Goal: Communication & Community: Answer question/provide support

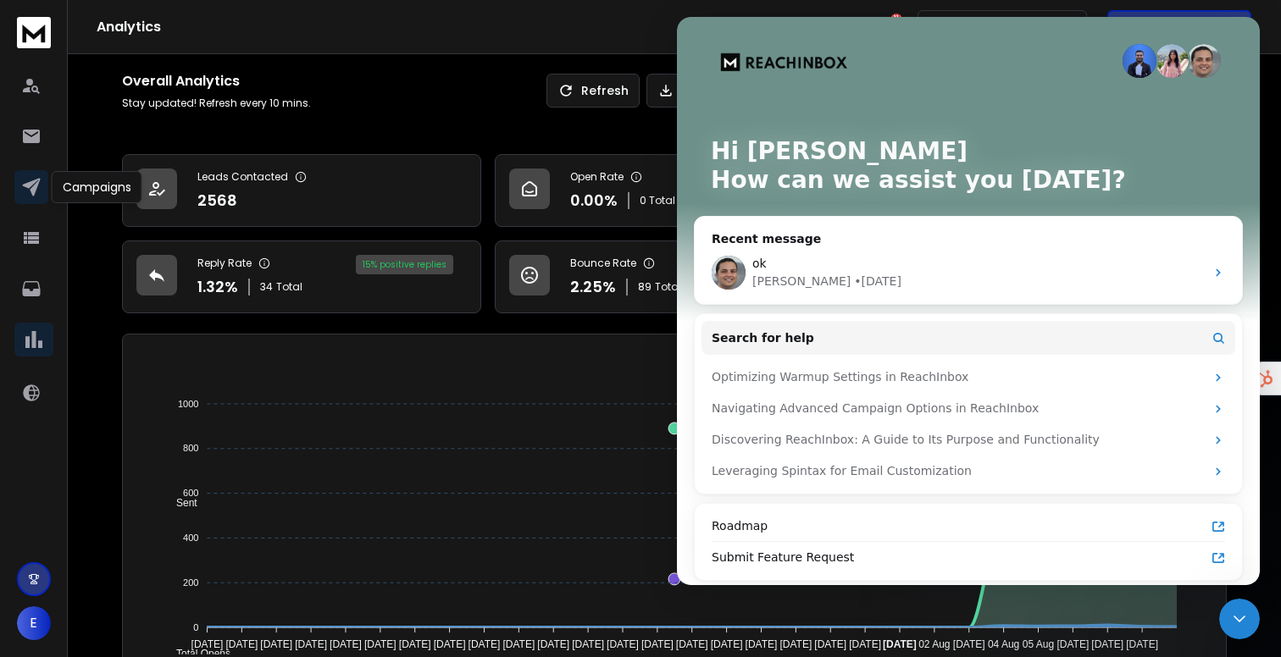
click at [36, 191] on icon at bounding box center [31, 187] width 20 height 20
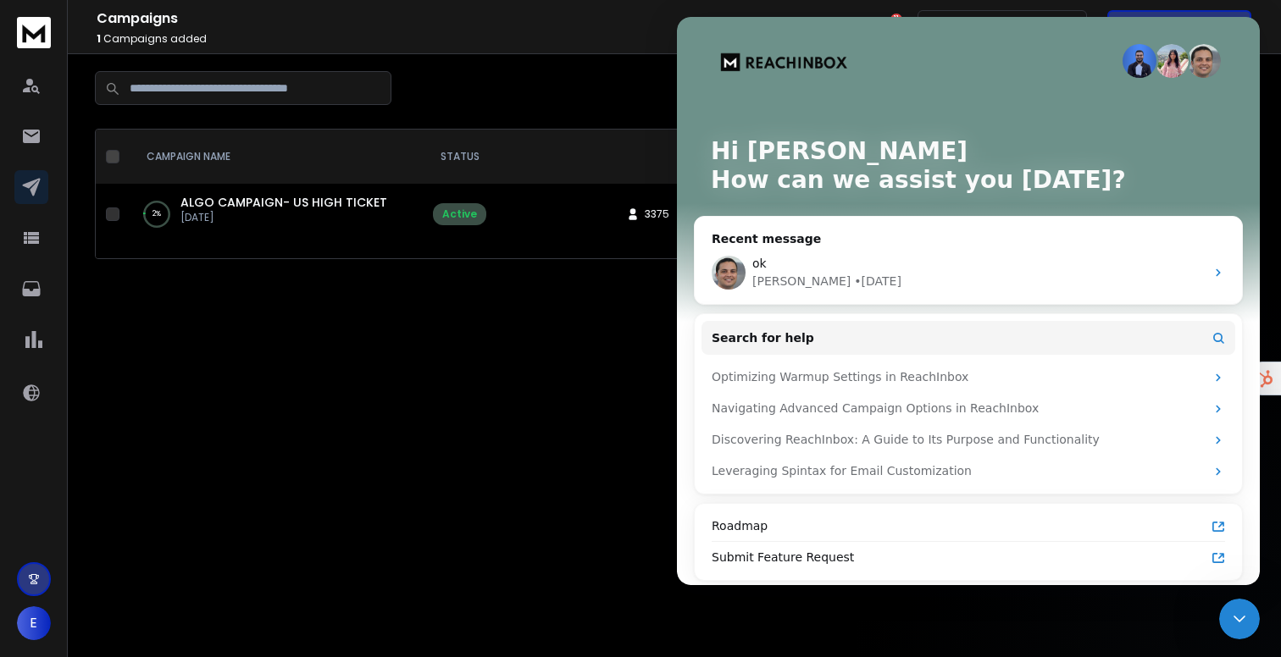
click at [1227, 615] on div "Close Intercom Messenger" at bounding box center [1239, 619] width 41 height 41
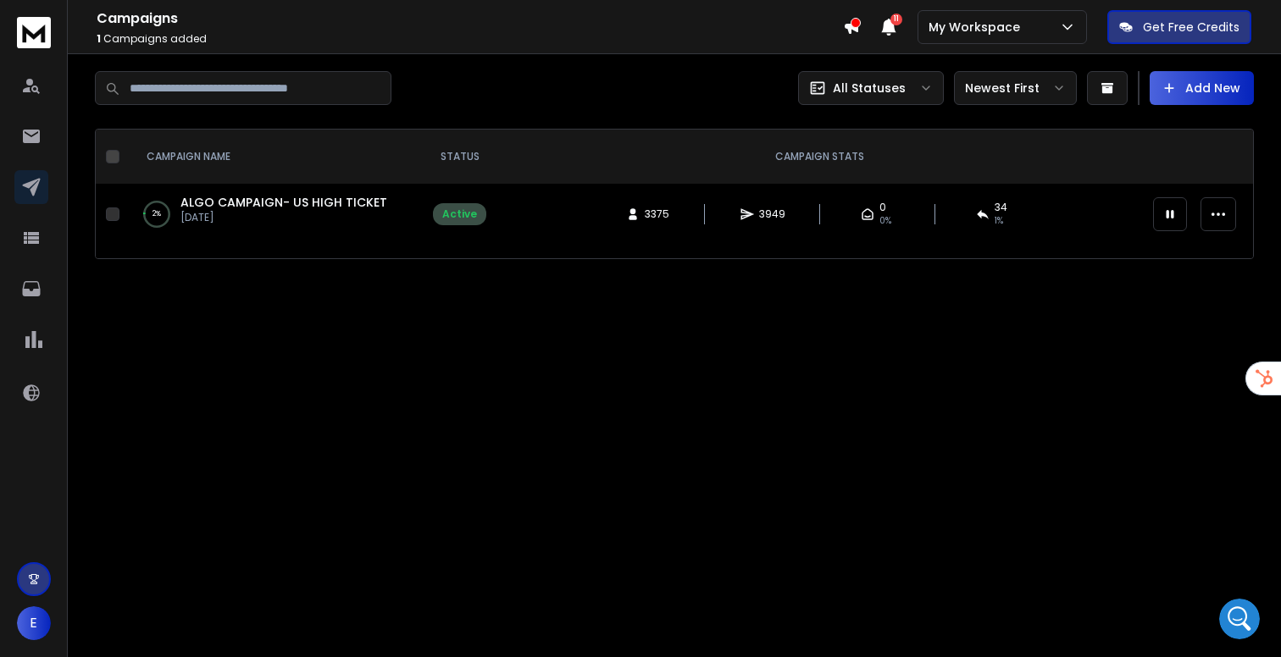
click at [269, 208] on span "ALGO CAMPAIGN- US HIGH TICKET" at bounding box center [283, 202] width 207 height 17
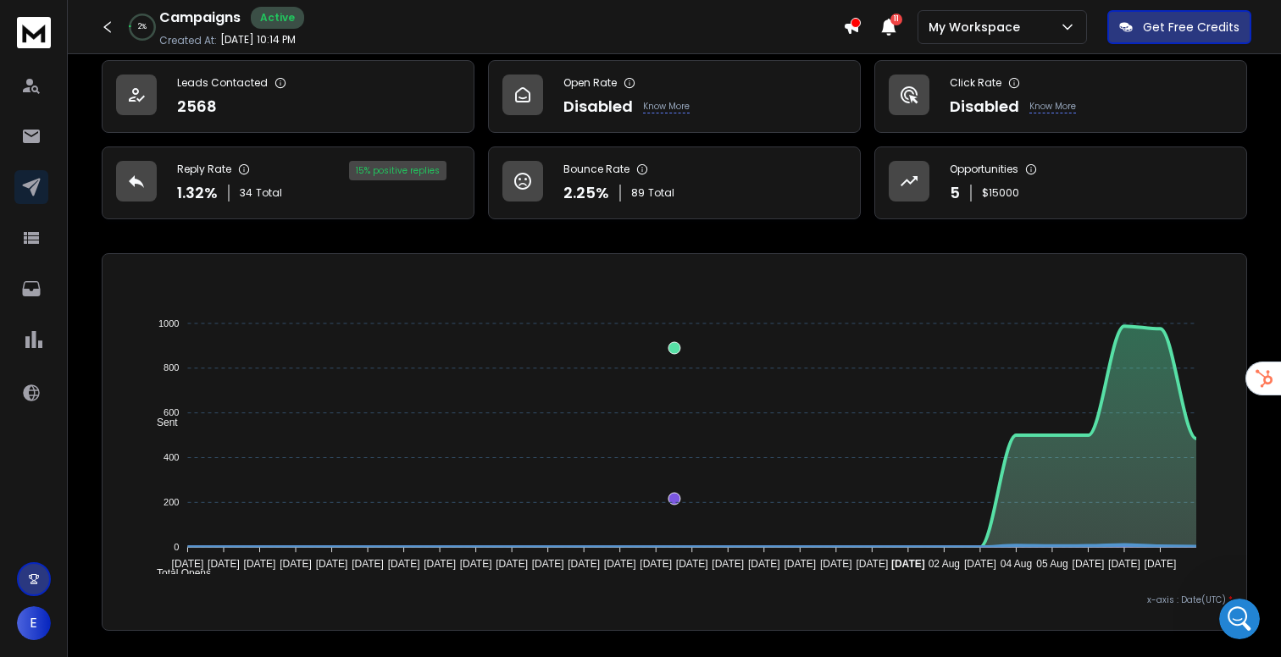
scroll to position [40, 0]
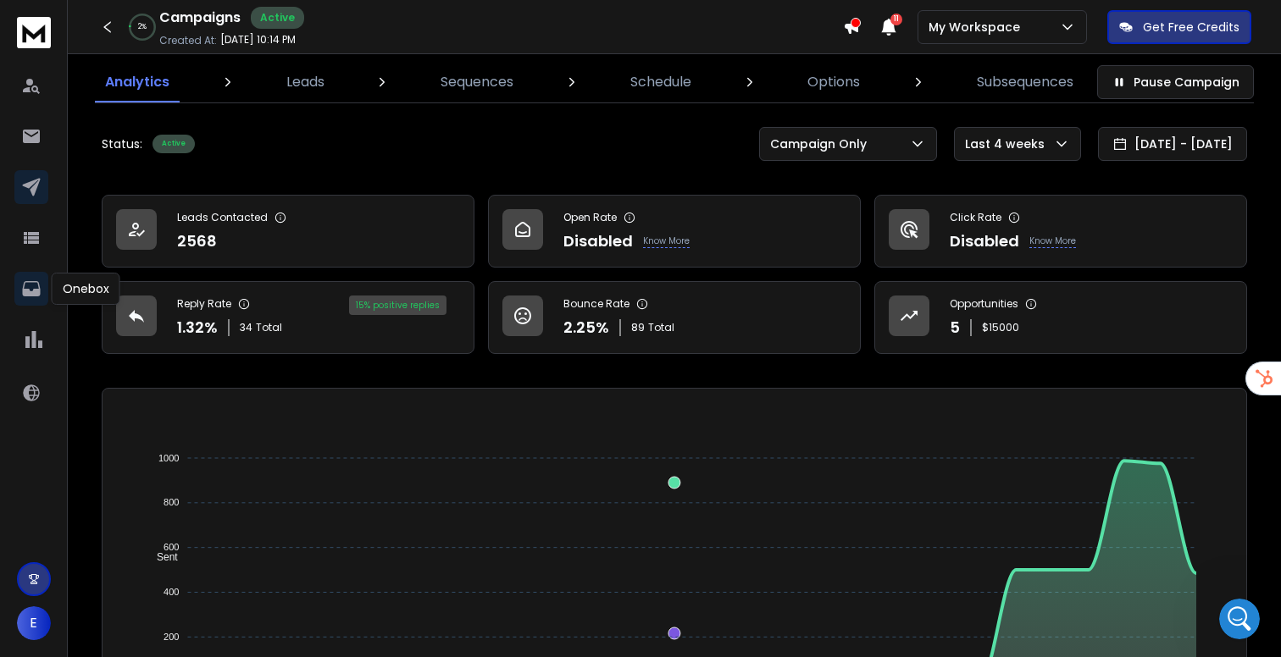
click at [31, 296] on icon at bounding box center [31, 289] width 20 height 20
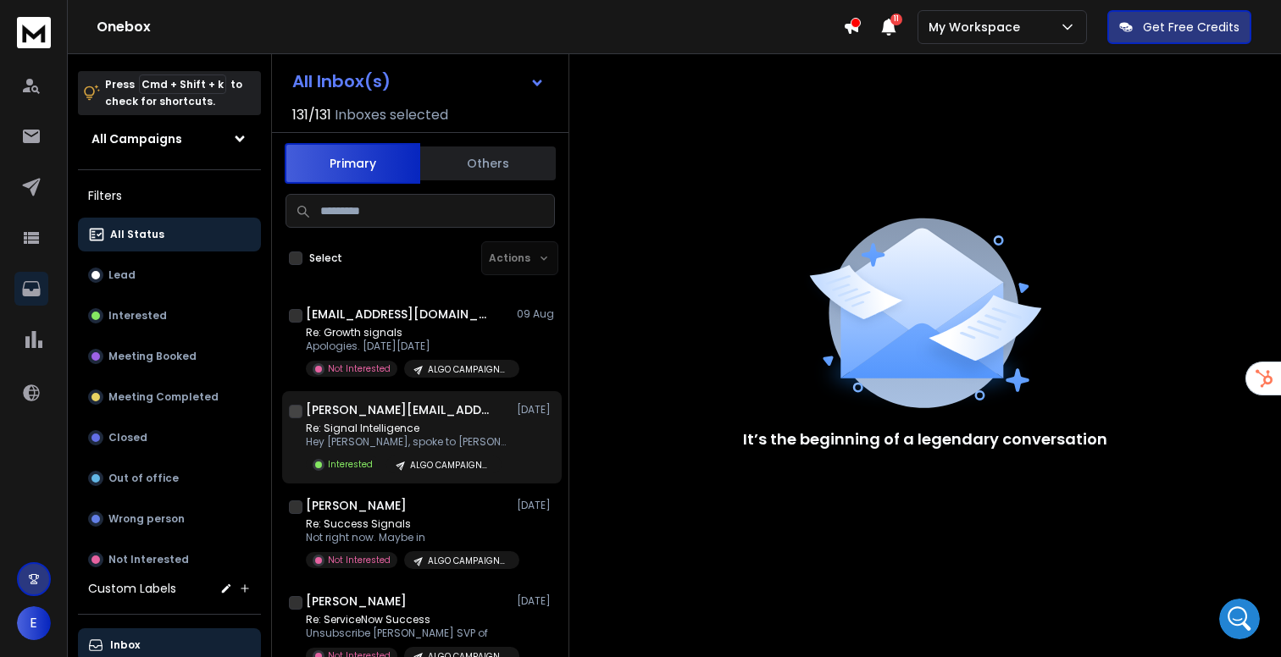
click at [428, 427] on p "Re: Signal Intelligence" at bounding box center [407, 429] width 203 height 14
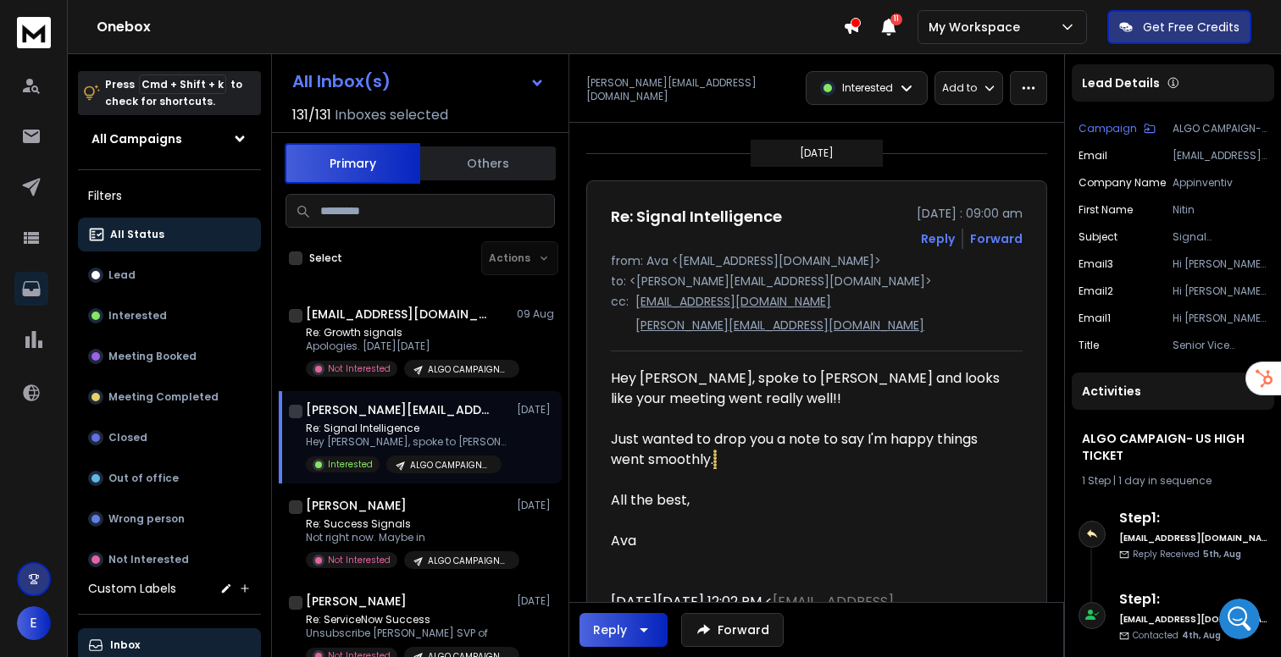
click at [654, 629] on button "Reply" at bounding box center [623, 630] width 88 height 34
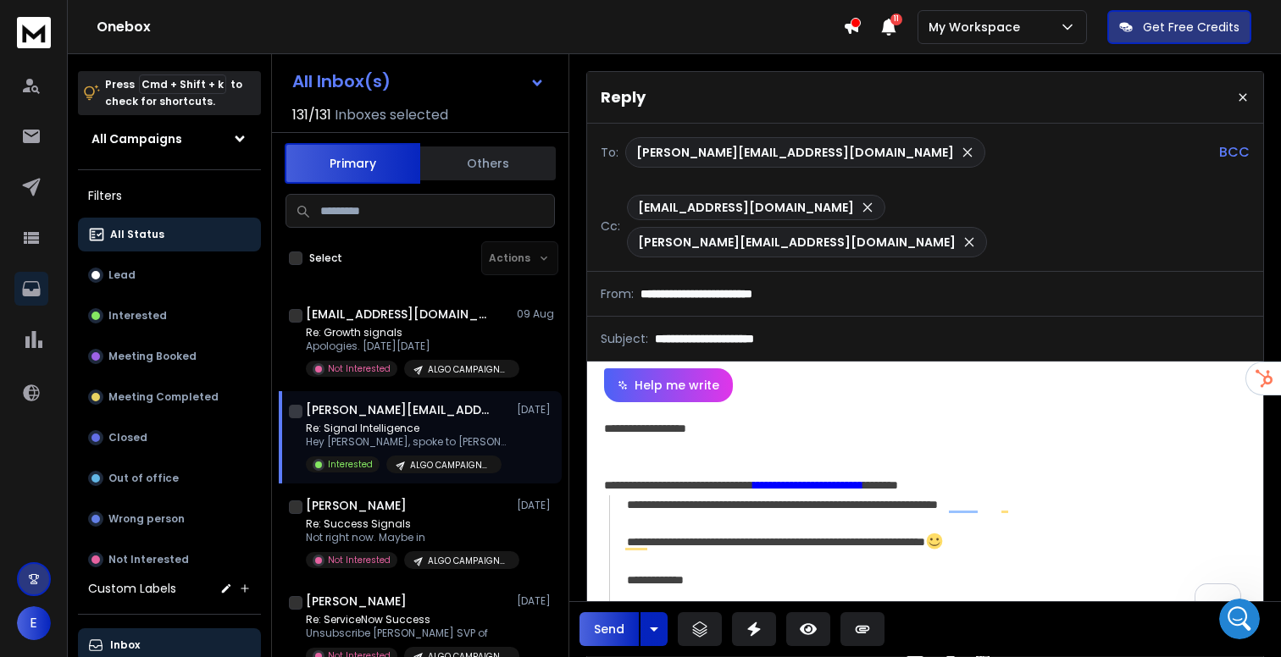
click at [806, 402] on div "**********" at bounding box center [925, 514] width 676 height 224
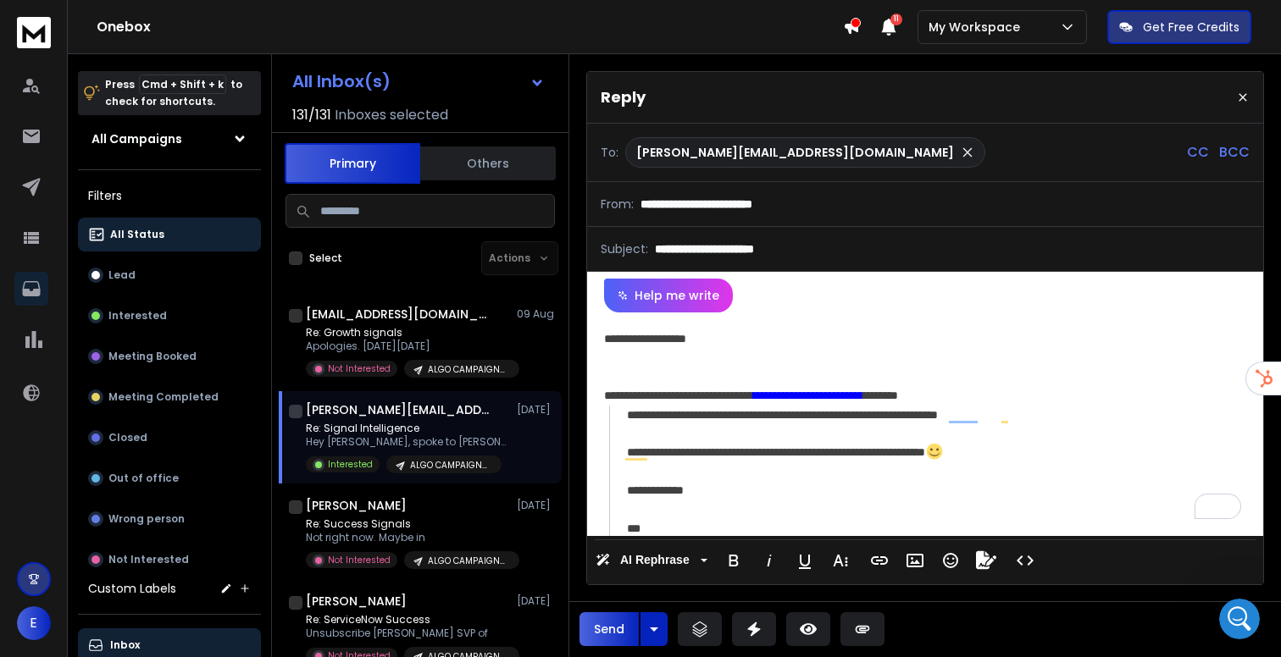
click at [817, 339] on div "**********" at bounding box center [922, 339] width 637 height 19
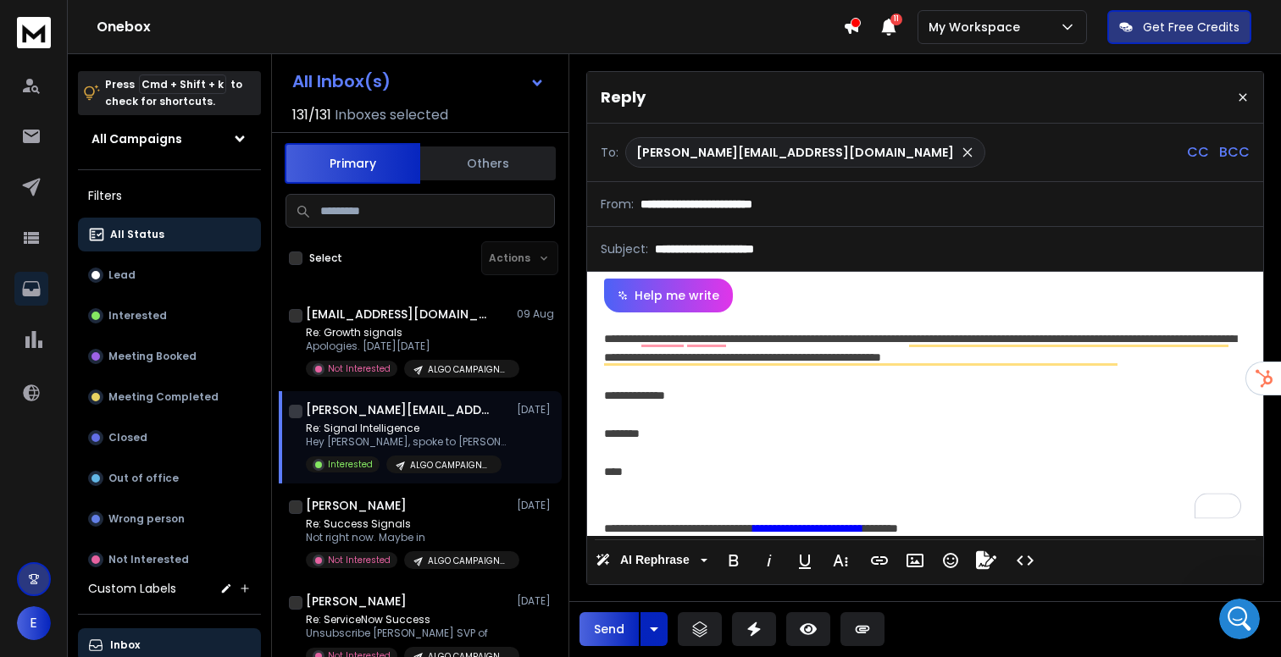
click at [614, 629] on button "Send" at bounding box center [608, 629] width 59 height 34
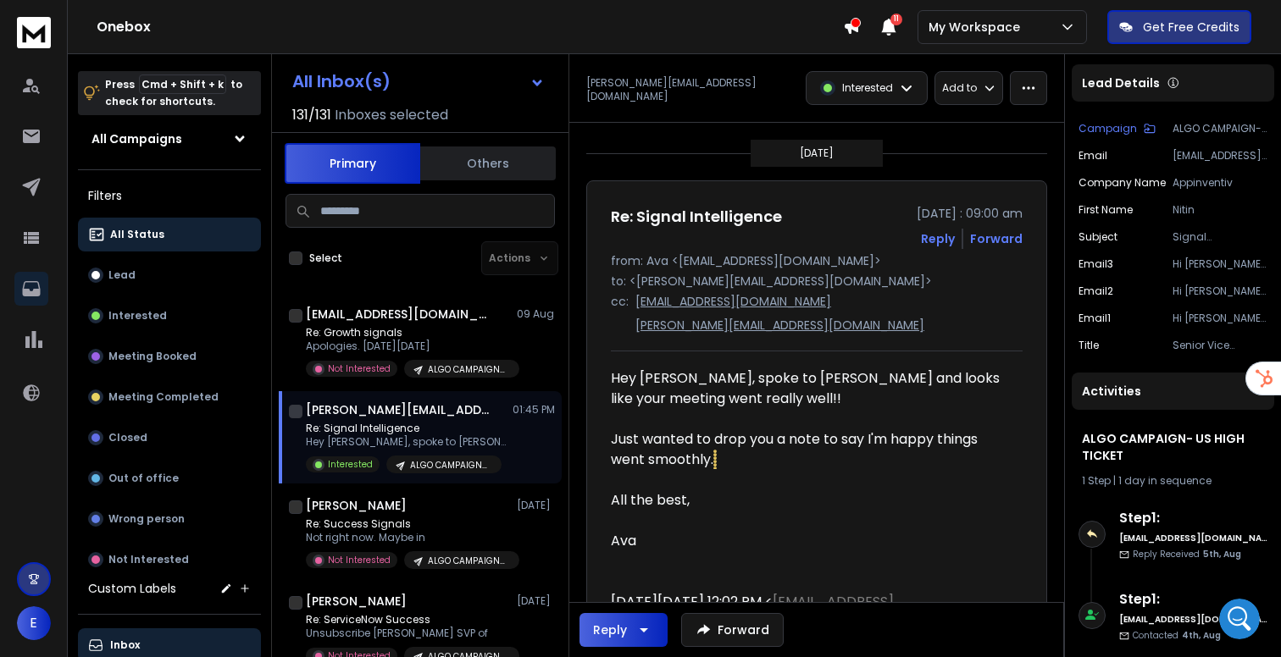
click at [407, 406] on h1 "[PERSON_NAME][EMAIL_ADDRESS][DOMAIN_NAME]" at bounding box center [399, 410] width 186 height 17
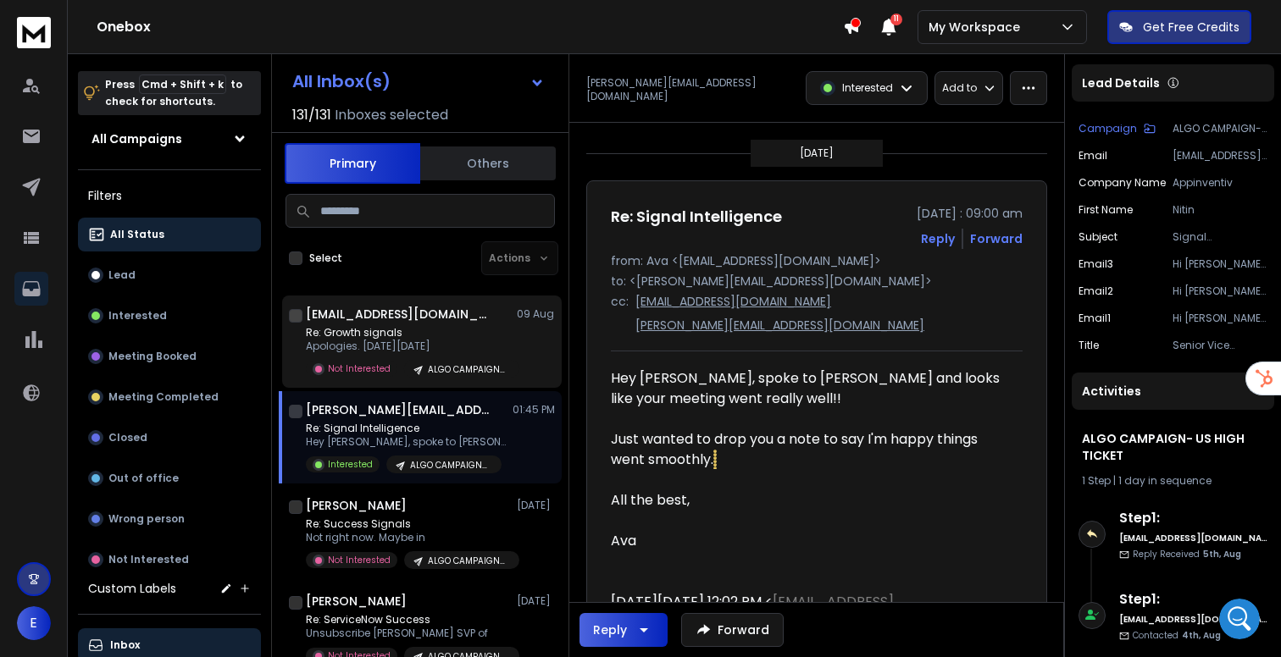
click at [425, 329] on p "Re: Growth signals" at bounding box center [407, 333] width 203 height 14
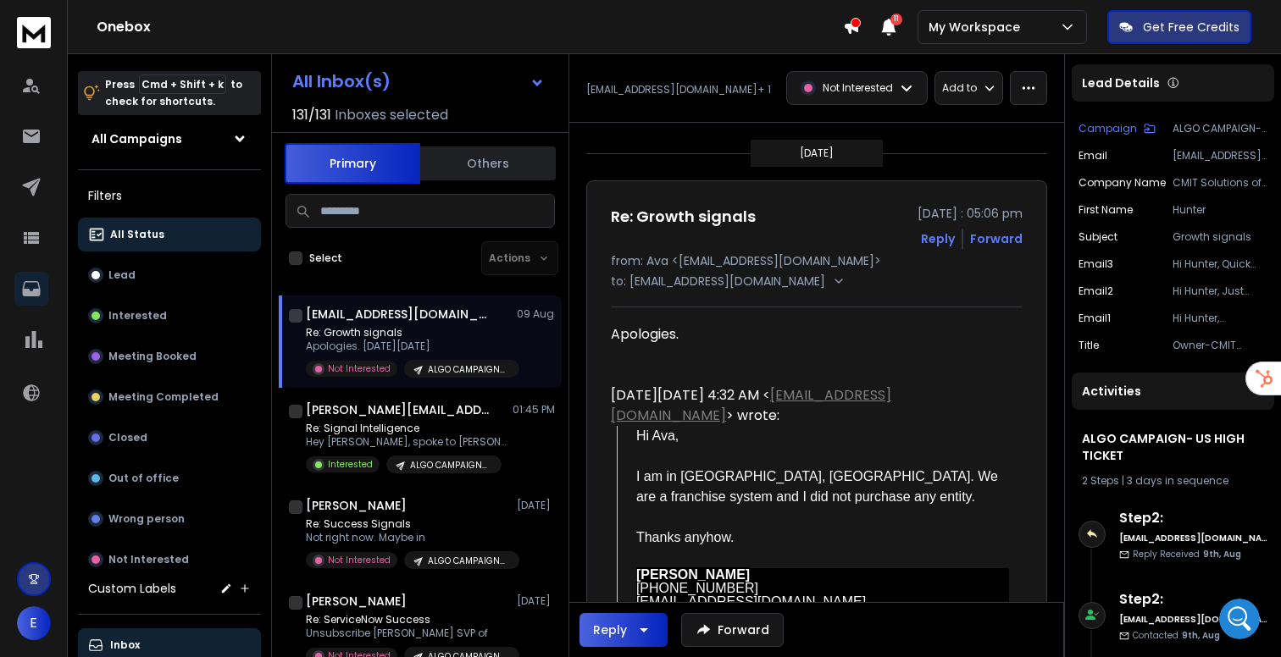
click at [447, 334] on p "Re: Growth signals" at bounding box center [407, 333] width 203 height 14
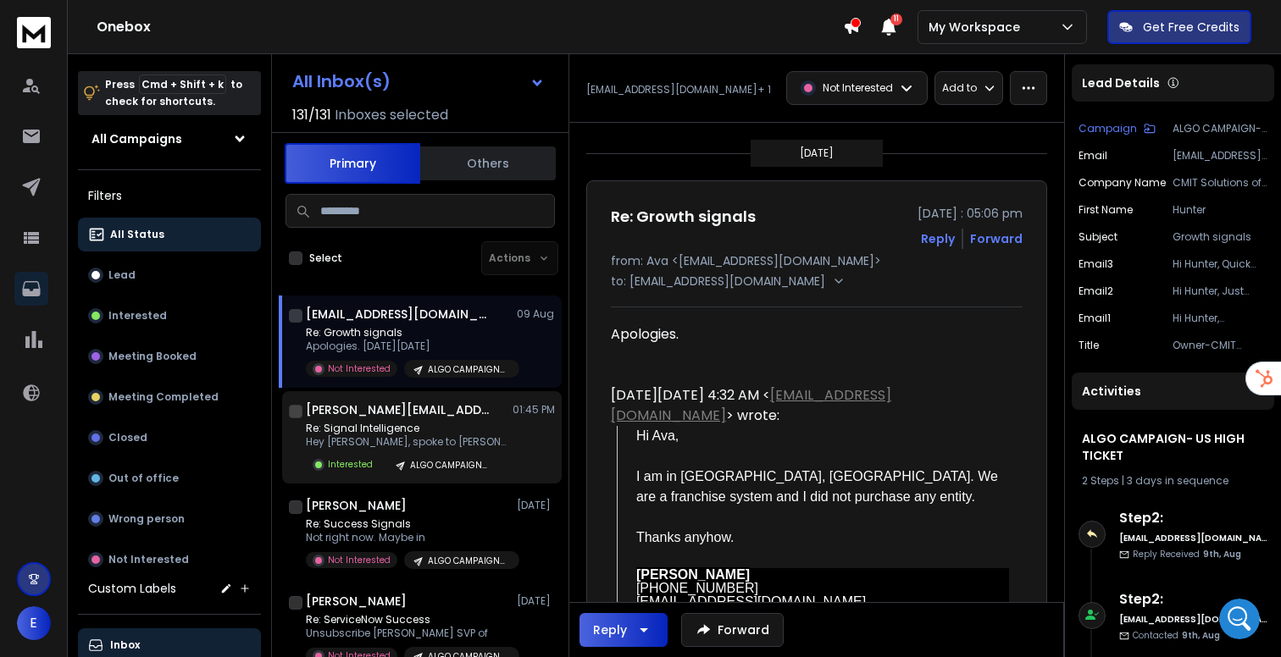
click at [400, 419] on div "[PERSON_NAME][EMAIL_ADDRESS][DOMAIN_NAME] 01:45 PM Re: Signal Intelligence Hey …" at bounding box center [430, 438] width 249 height 72
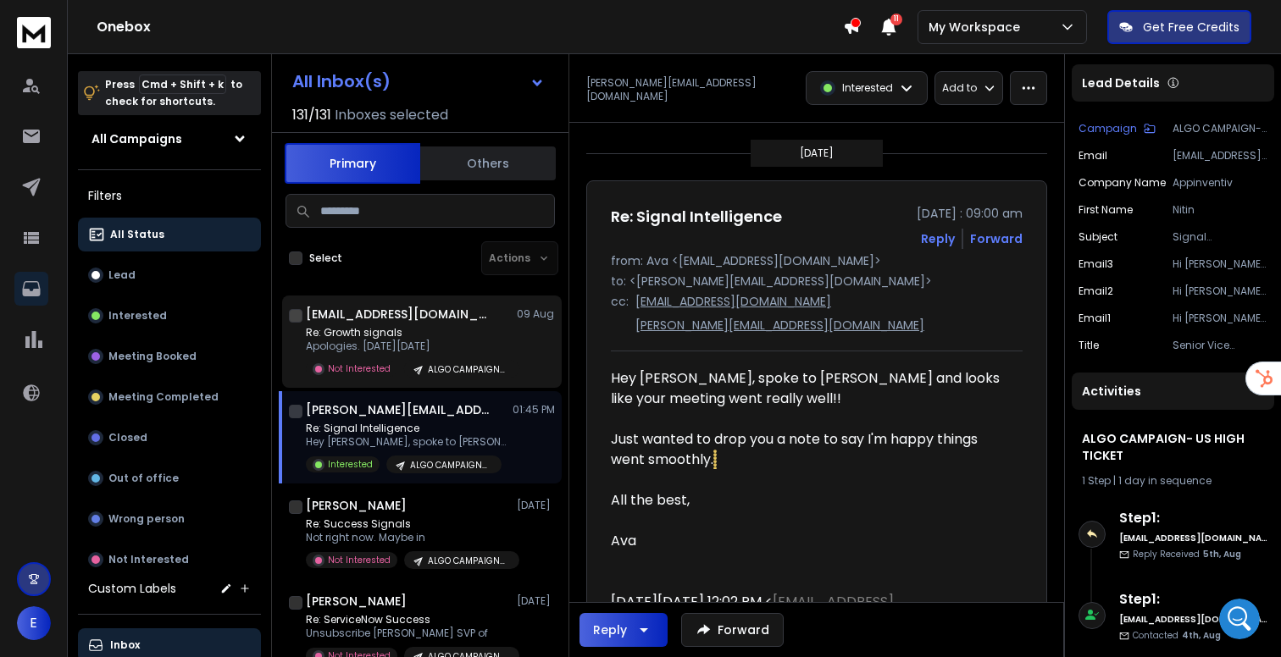
click at [420, 328] on p "Re: Growth signals" at bounding box center [407, 333] width 203 height 14
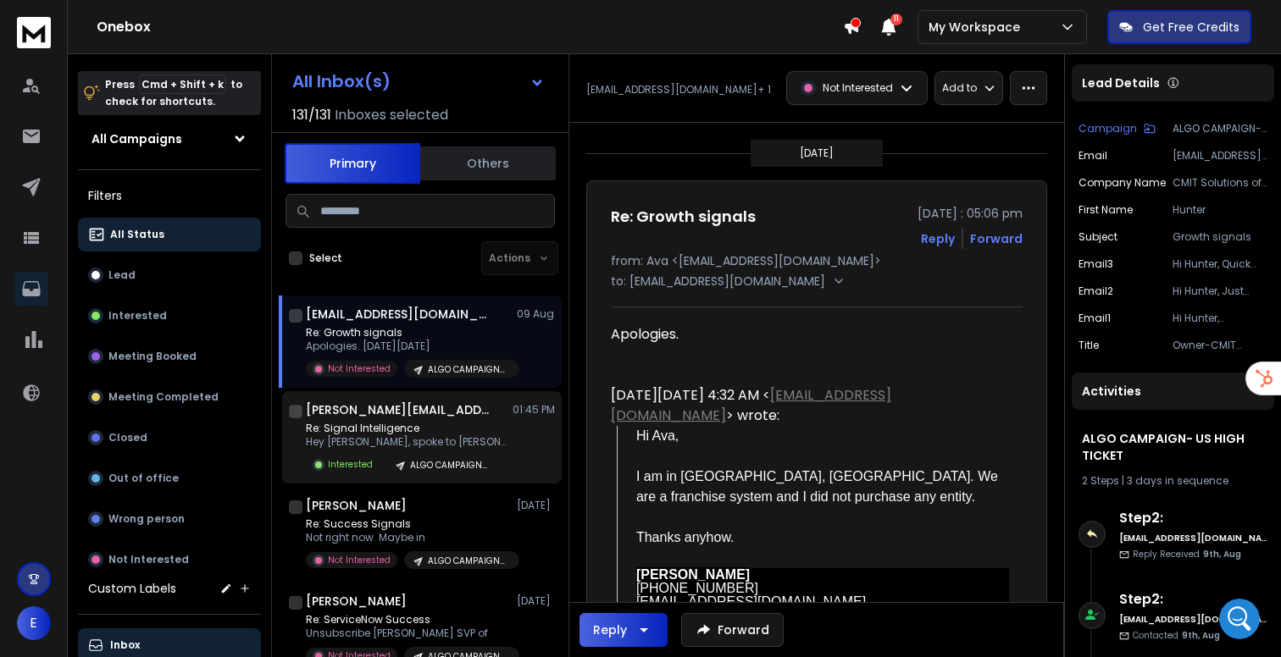
click at [433, 412] on h1 "[PERSON_NAME][EMAIL_ADDRESS][DOMAIN_NAME]" at bounding box center [399, 410] width 186 height 17
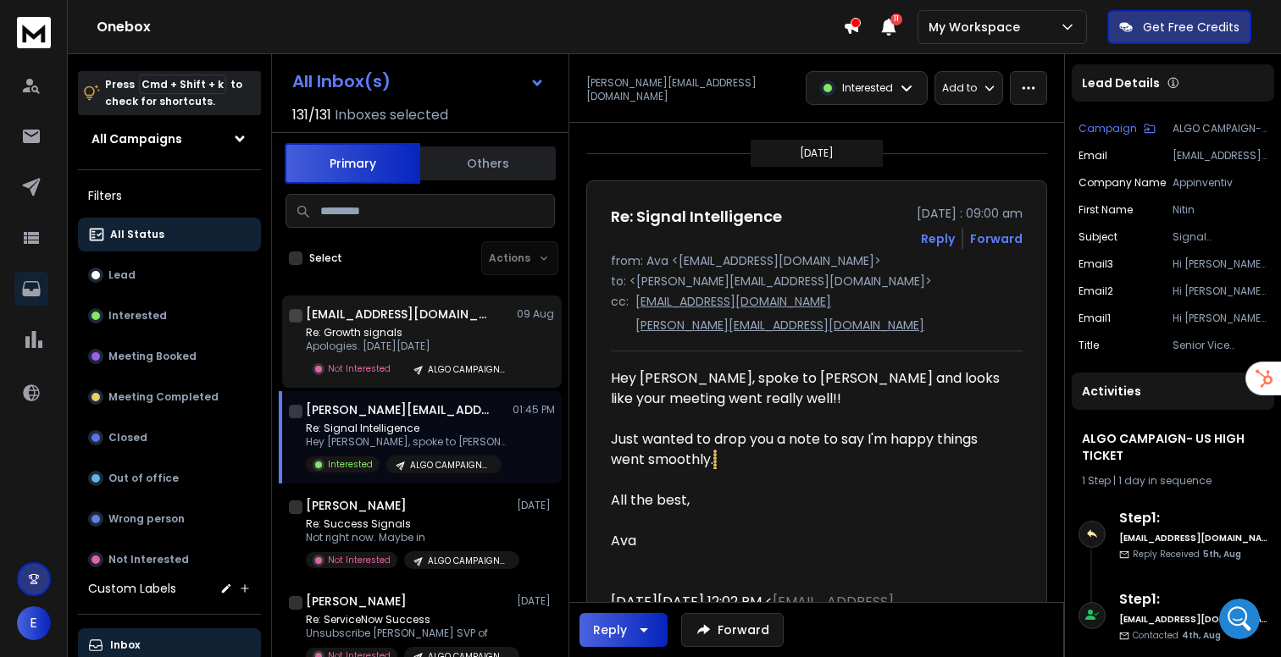
click at [431, 335] on p "Re: Growth signals" at bounding box center [407, 333] width 203 height 14
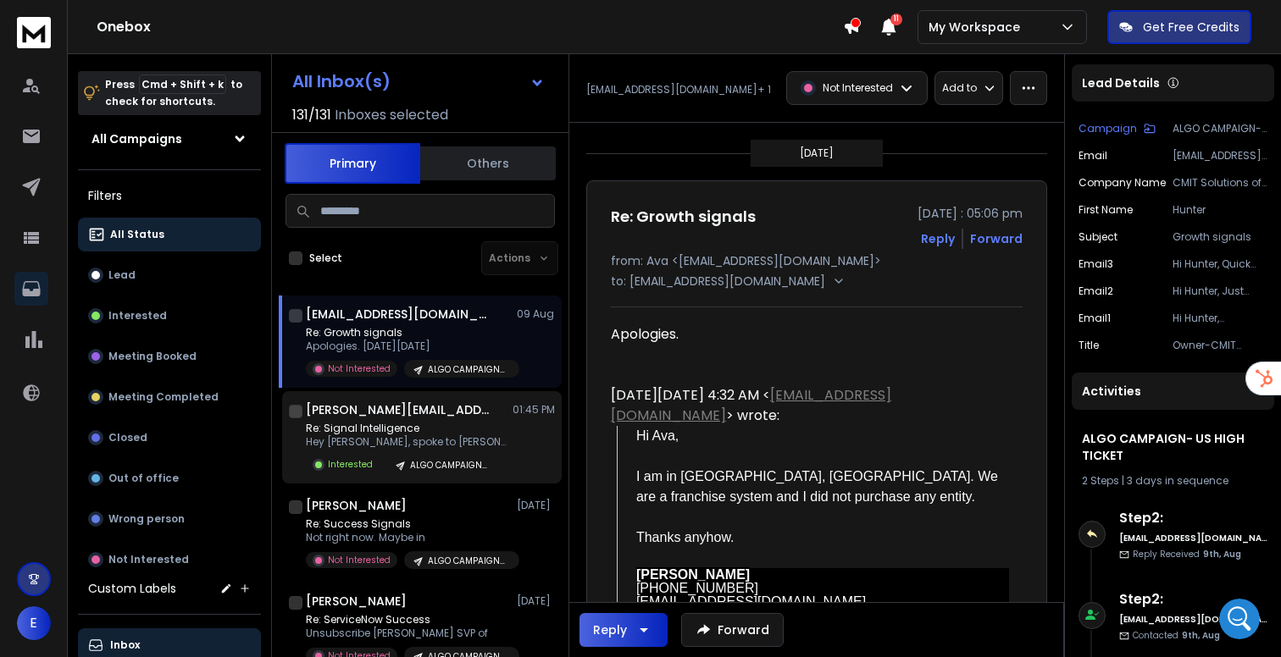
click at [407, 410] on h1 "[PERSON_NAME][EMAIL_ADDRESS][DOMAIN_NAME]" at bounding box center [399, 410] width 186 height 17
